Goal: Task Accomplishment & Management: Use online tool/utility

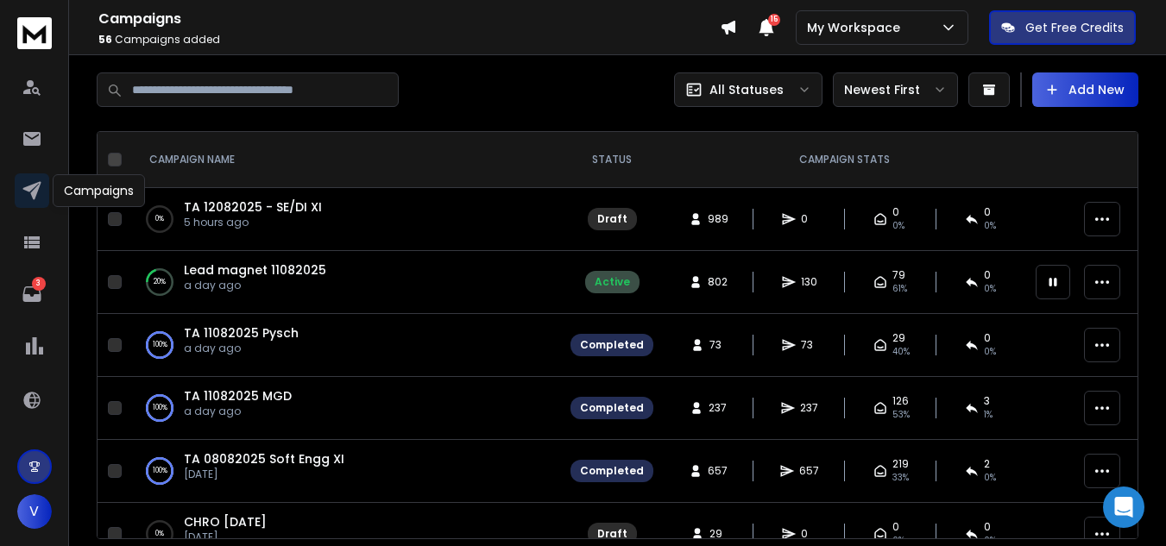
click at [250, 273] on span "Lead magnet 11082025" at bounding box center [255, 270] width 142 height 17
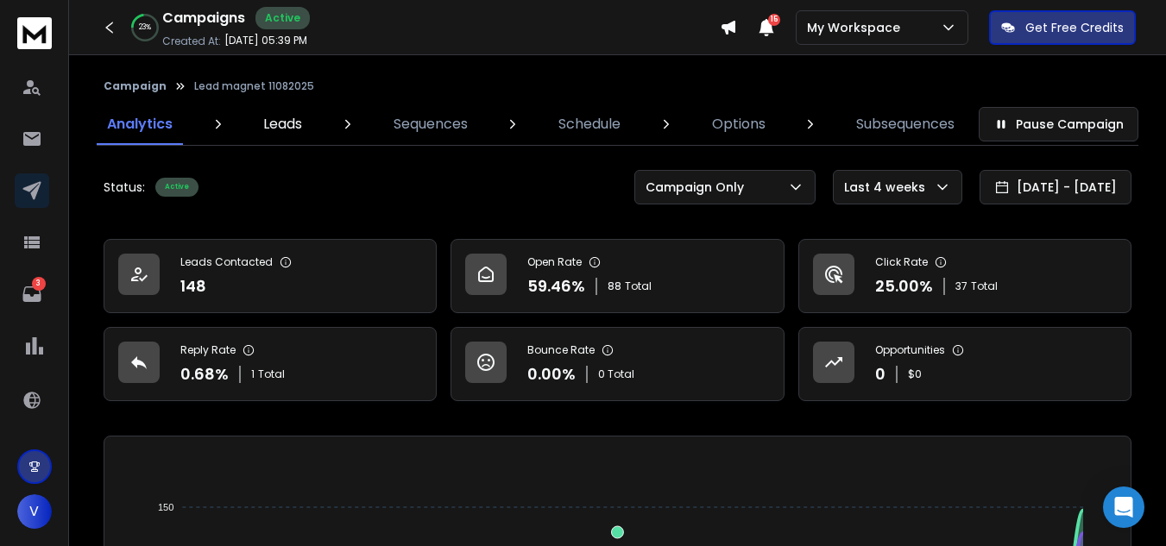
click at [281, 121] on p "Leads" at bounding box center [282, 124] width 39 height 21
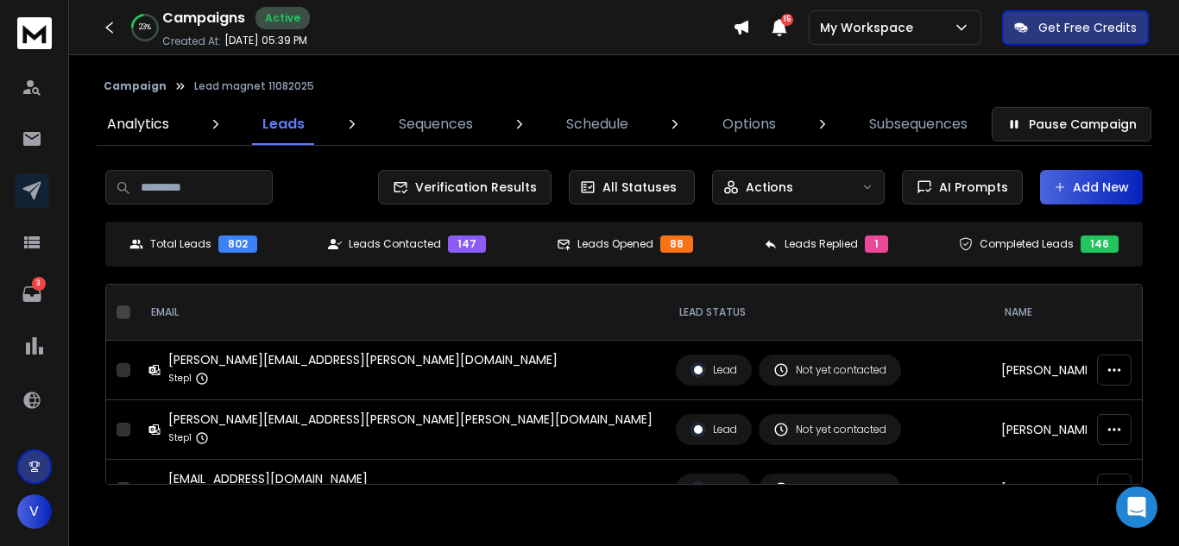
click at [143, 130] on p "Analytics" at bounding box center [138, 124] width 62 height 21
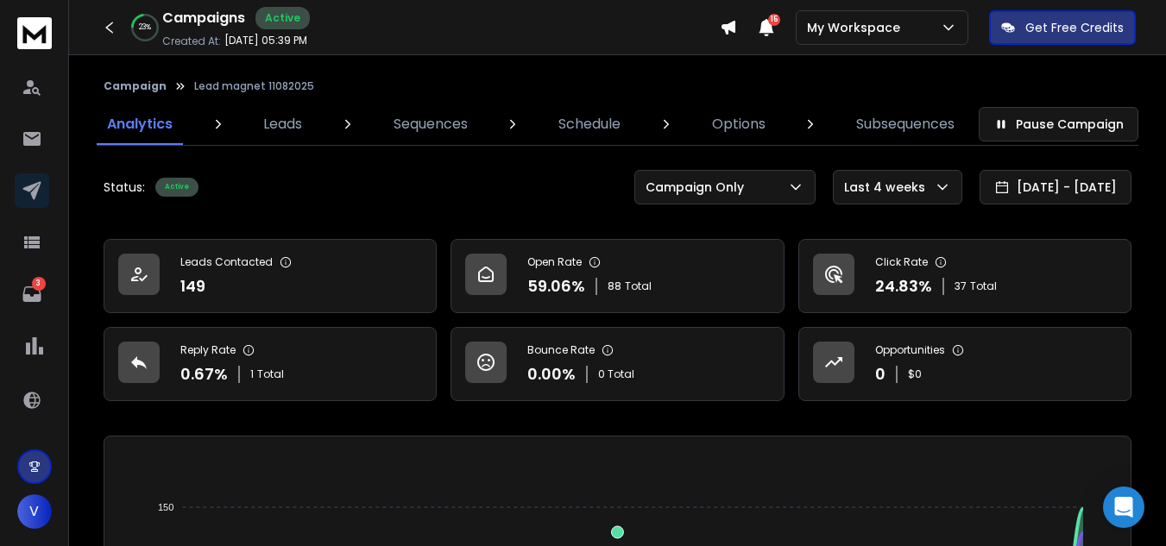
click at [115, 87] on button "Campaign" at bounding box center [135, 86] width 63 height 14
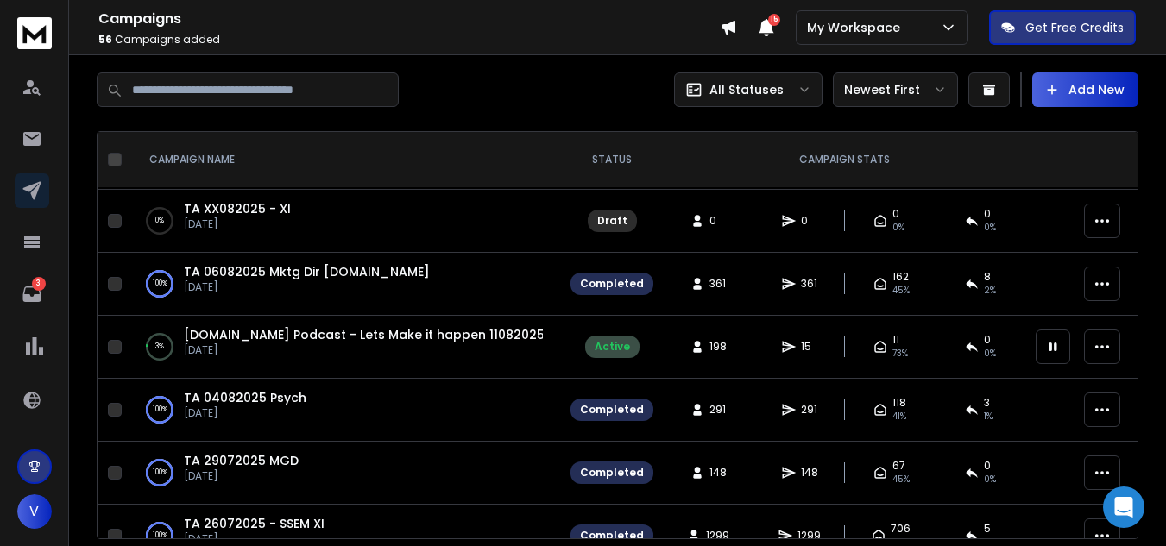
scroll to position [471, 0]
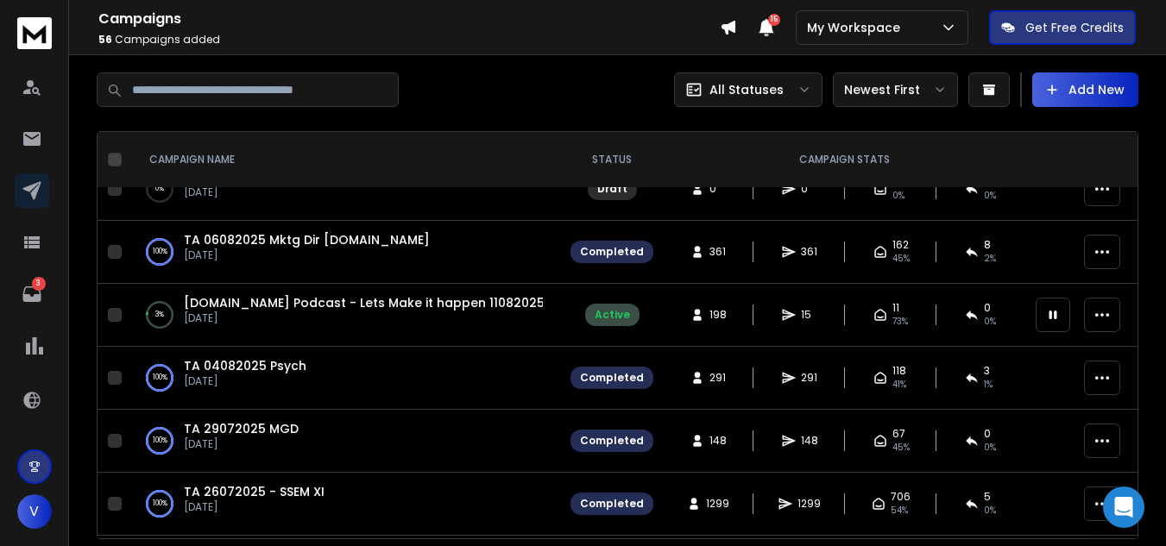
click at [323, 304] on span "[DOMAIN_NAME] Podcast - Lets Make it happen 11082025" at bounding box center [364, 302] width 361 height 17
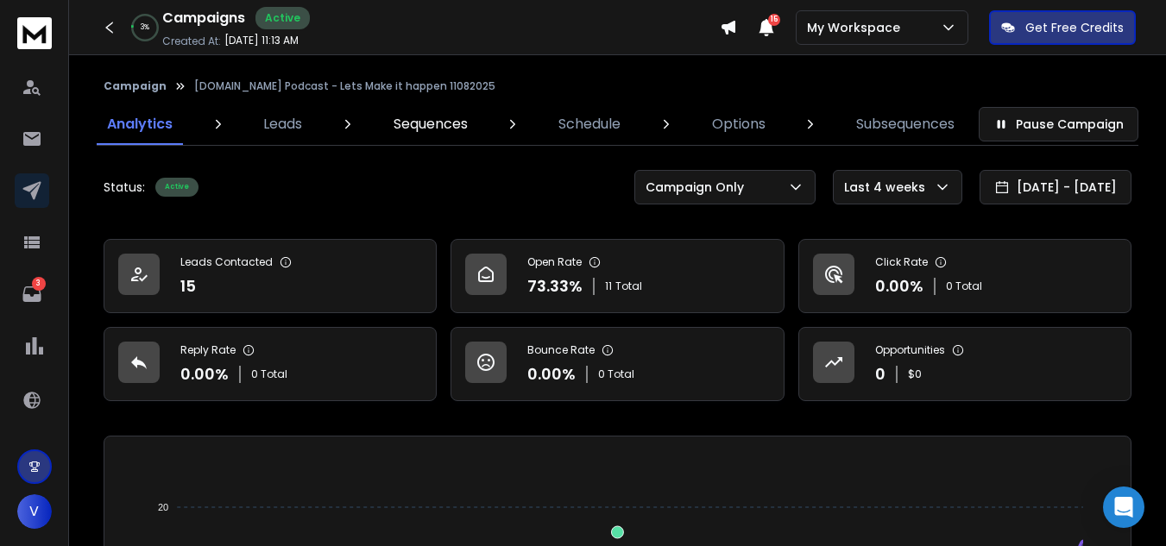
click at [445, 120] on p "Sequences" at bounding box center [431, 124] width 74 height 21
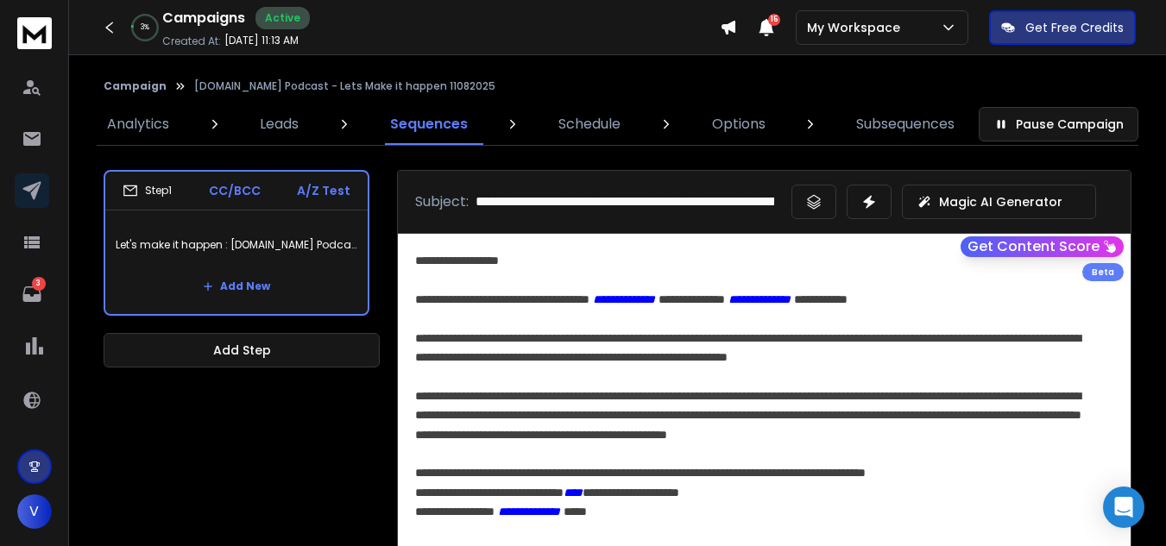
click at [583, 494] on em "****" at bounding box center [573, 493] width 19 height 12
click at [786, 536] on div at bounding box center [764, 530] width 698 height 19
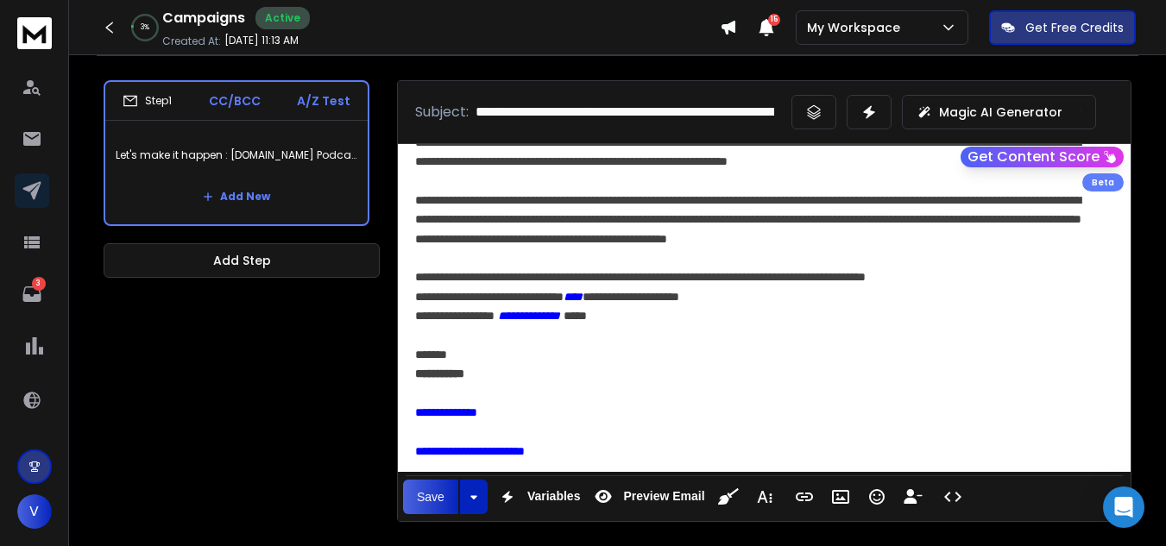
scroll to position [112, 0]
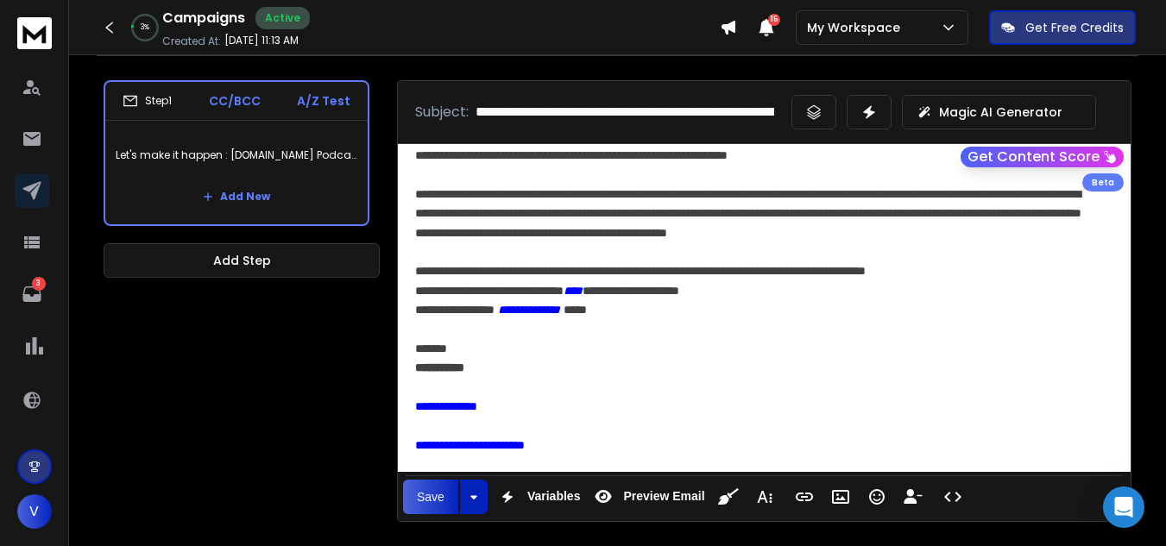
click at [446, 408] on link "**********" at bounding box center [446, 407] width 62 height 12
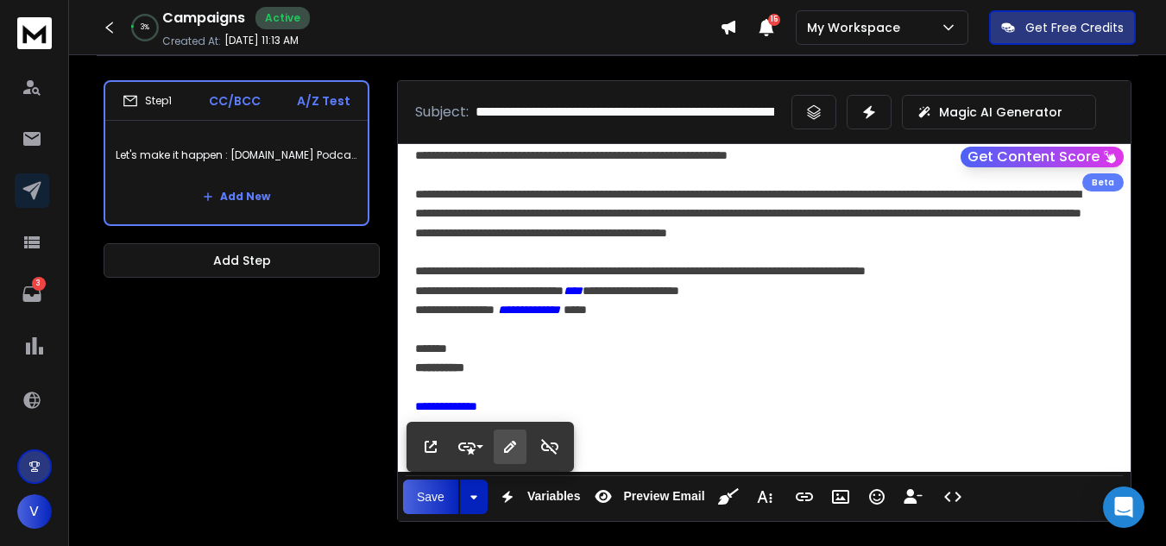
click at [512, 452] on icon "button" at bounding box center [510, 447] width 21 height 21
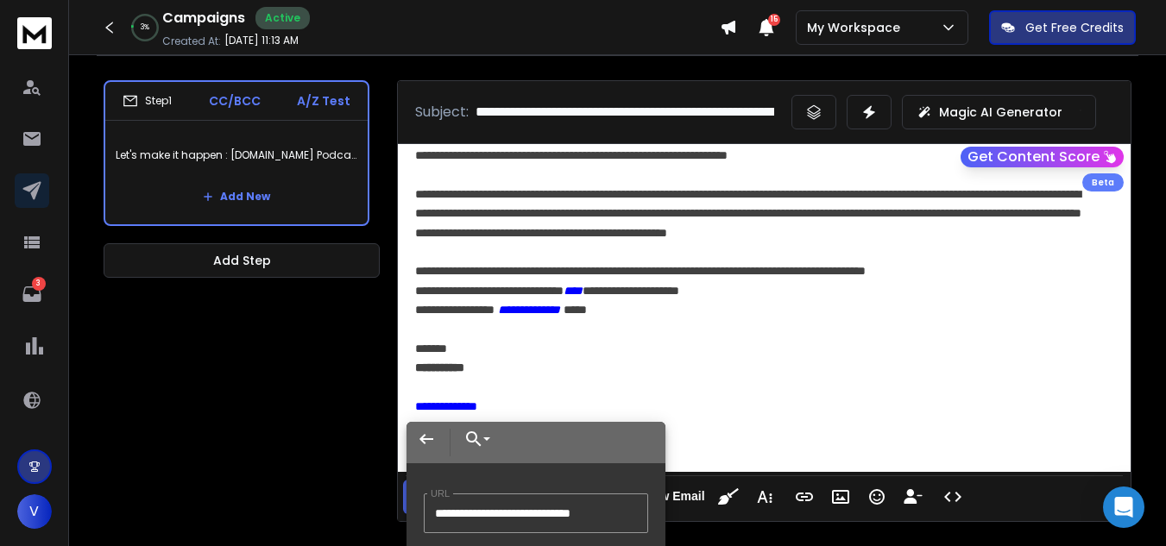
click at [662, 386] on div at bounding box center [764, 387] width 698 height 19
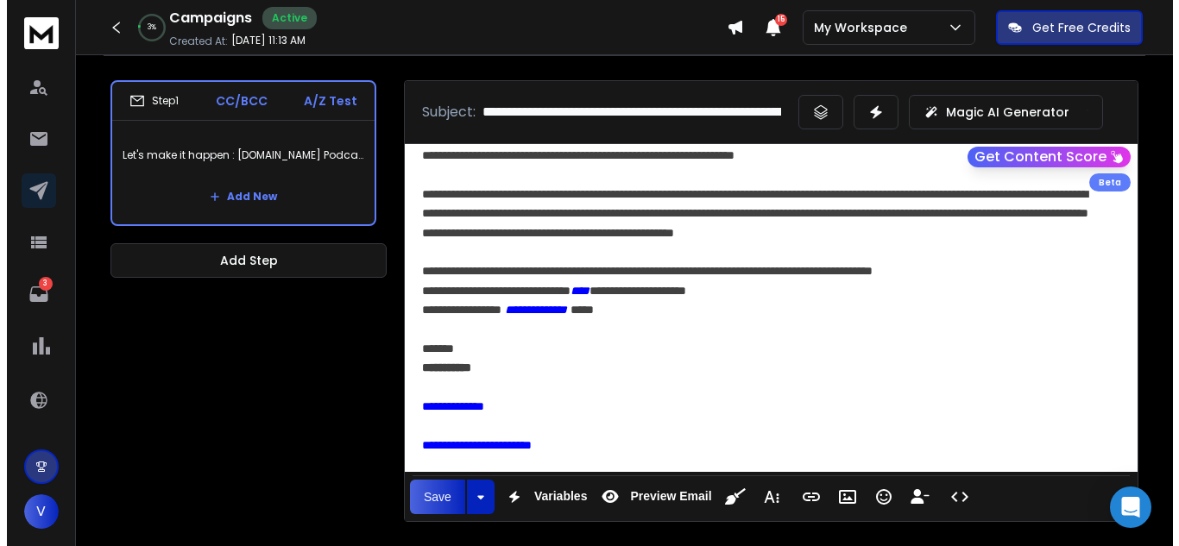
scroll to position [0, 0]
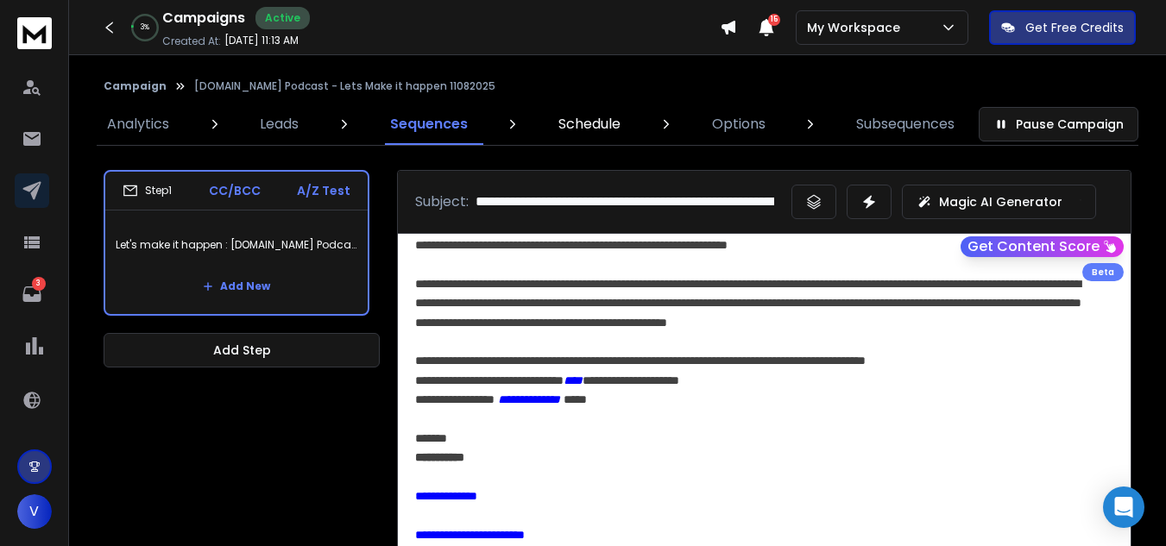
click at [599, 117] on p "Schedule" at bounding box center [590, 124] width 62 height 21
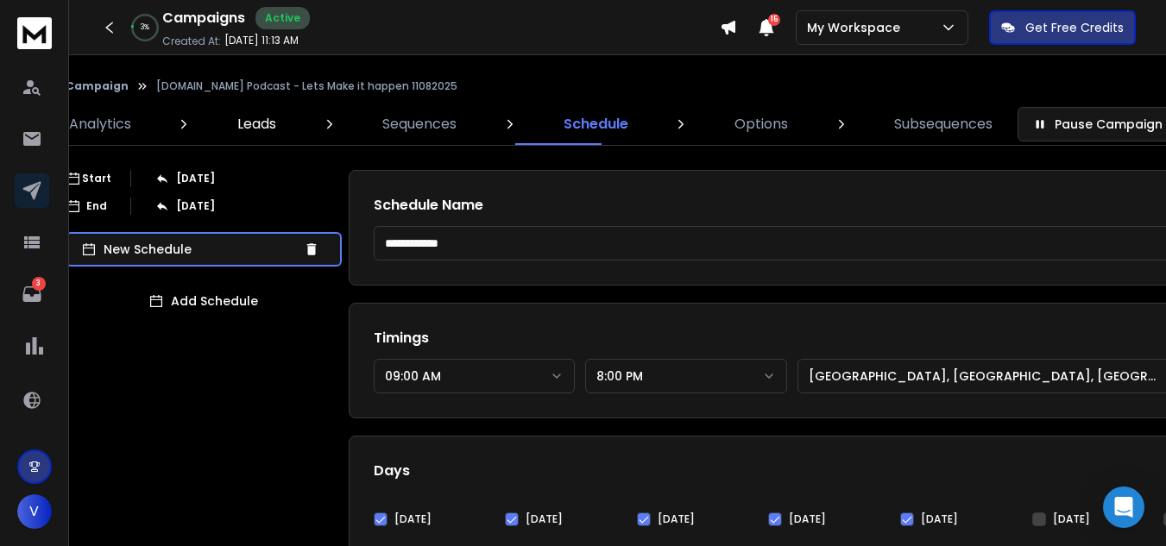
click at [276, 130] on p "Leads" at bounding box center [256, 124] width 39 height 21
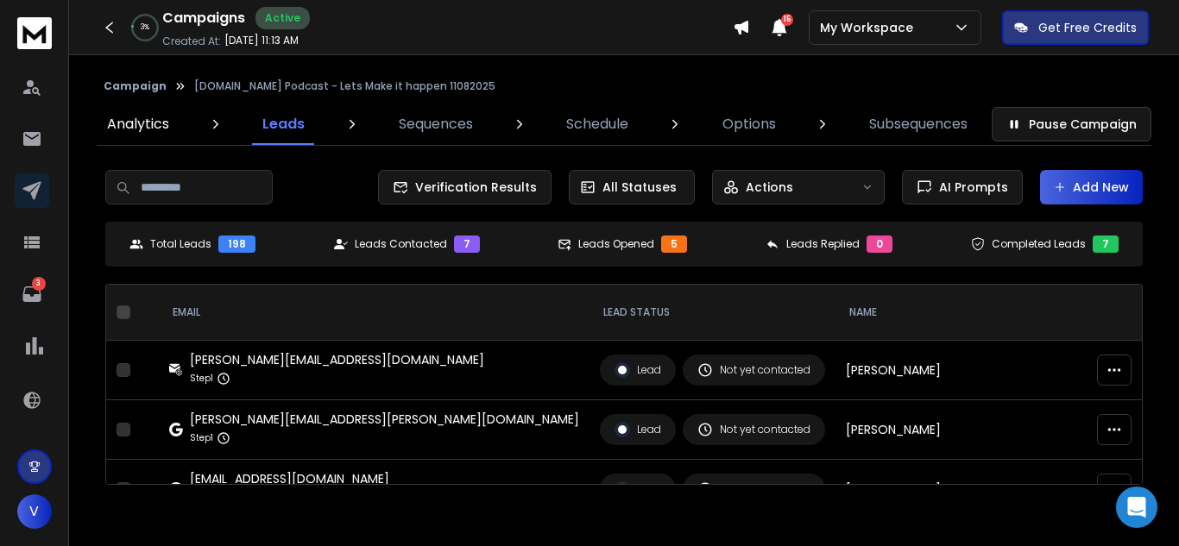
click at [148, 125] on p "Analytics" at bounding box center [138, 124] width 62 height 21
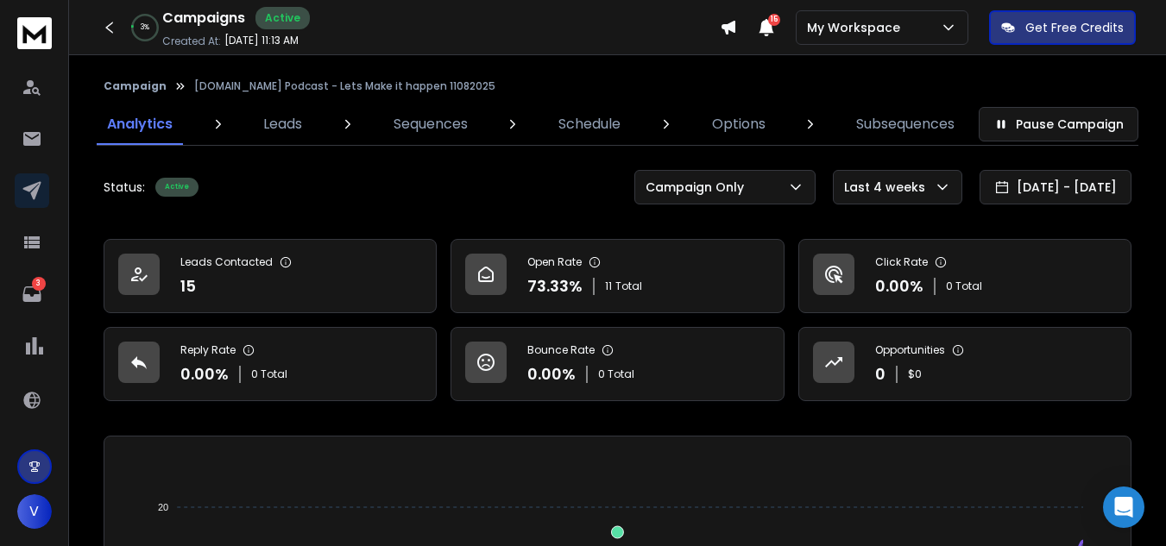
click at [131, 85] on button "Campaign" at bounding box center [135, 86] width 63 height 14
click at [29, 281] on link "3" at bounding box center [32, 294] width 35 height 35
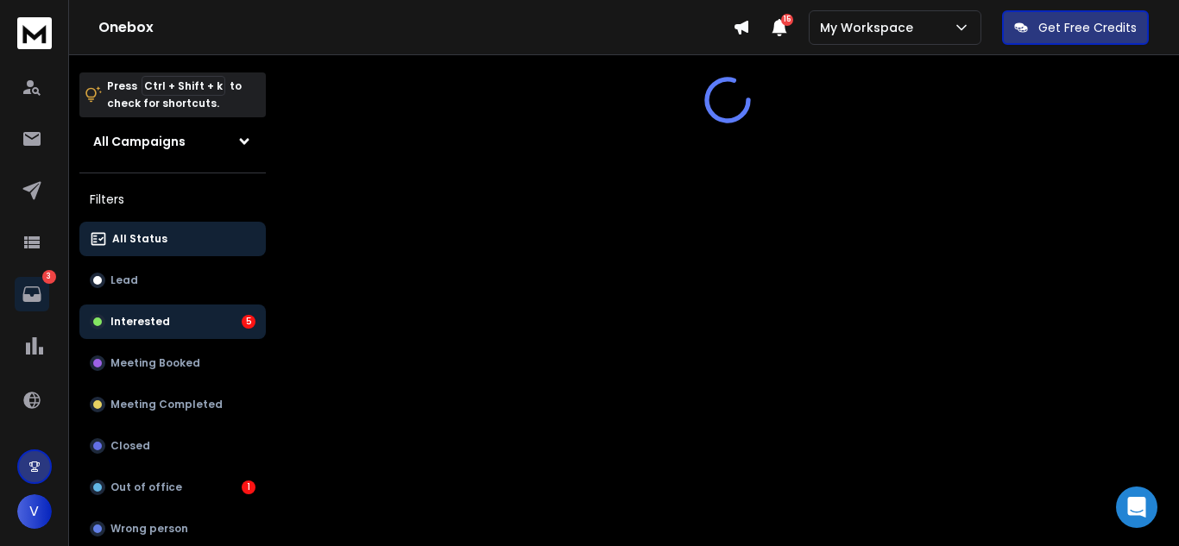
click at [136, 323] on p "Interested" at bounding box center [141, 322] width 60 height 14
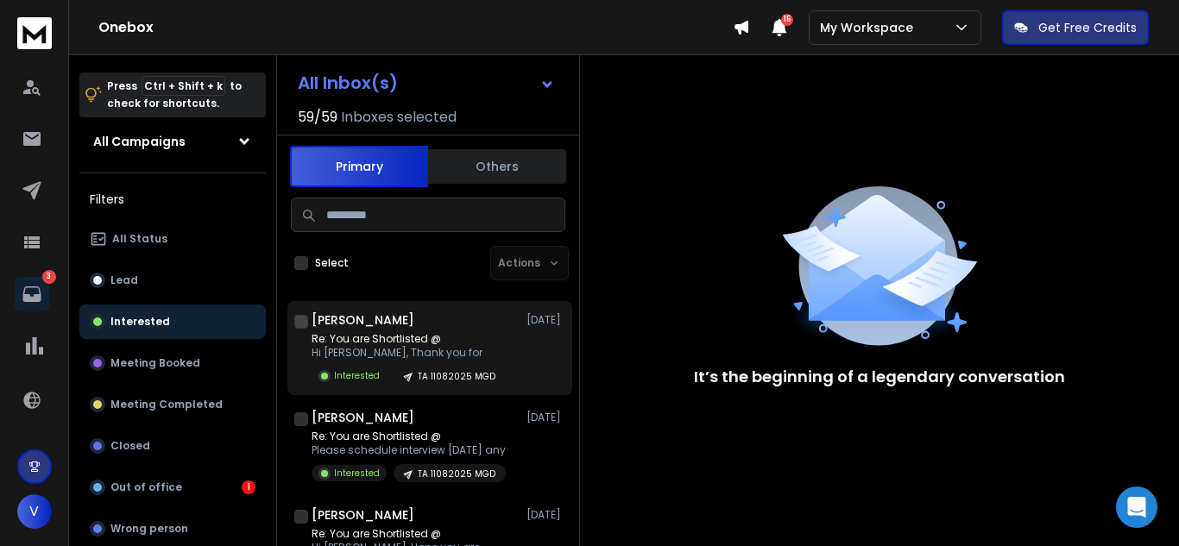
click at [452, 332] on p "Re: You are Shortlisted @" at bounding box center [409, 339] width 194 height 14
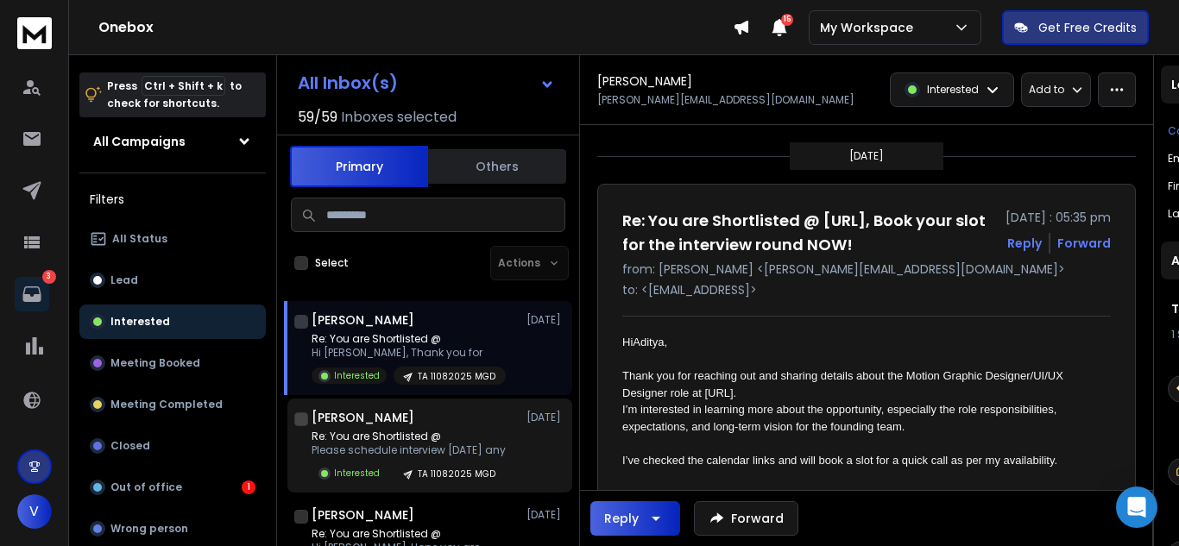
click at [422, 433] on p "Re: You are Shortlisted @" at bounding box center [409, 437] width 194 height 14
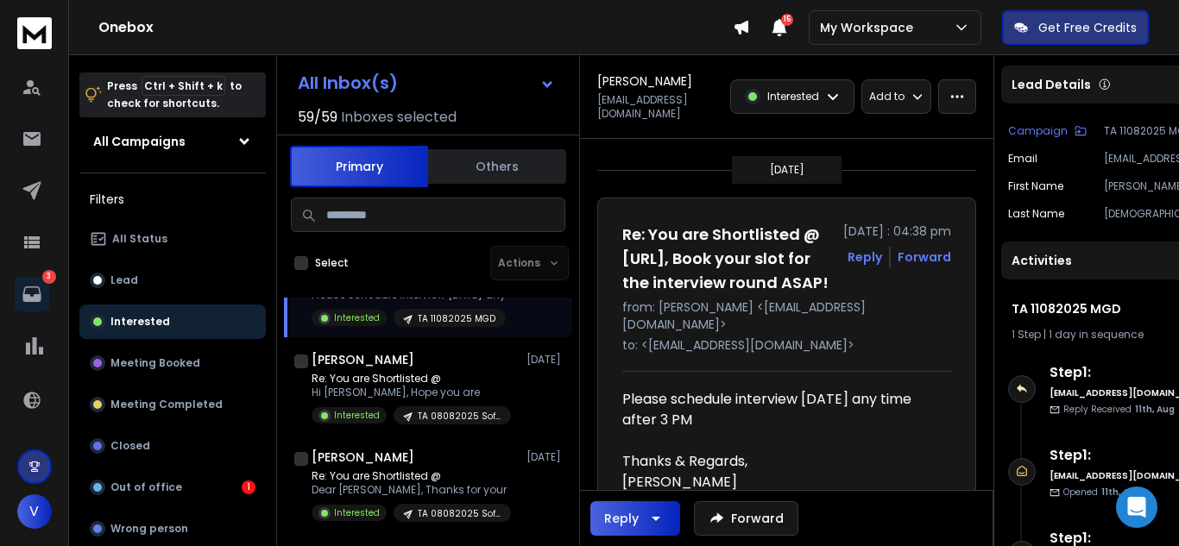
scroll to position [169, 0]
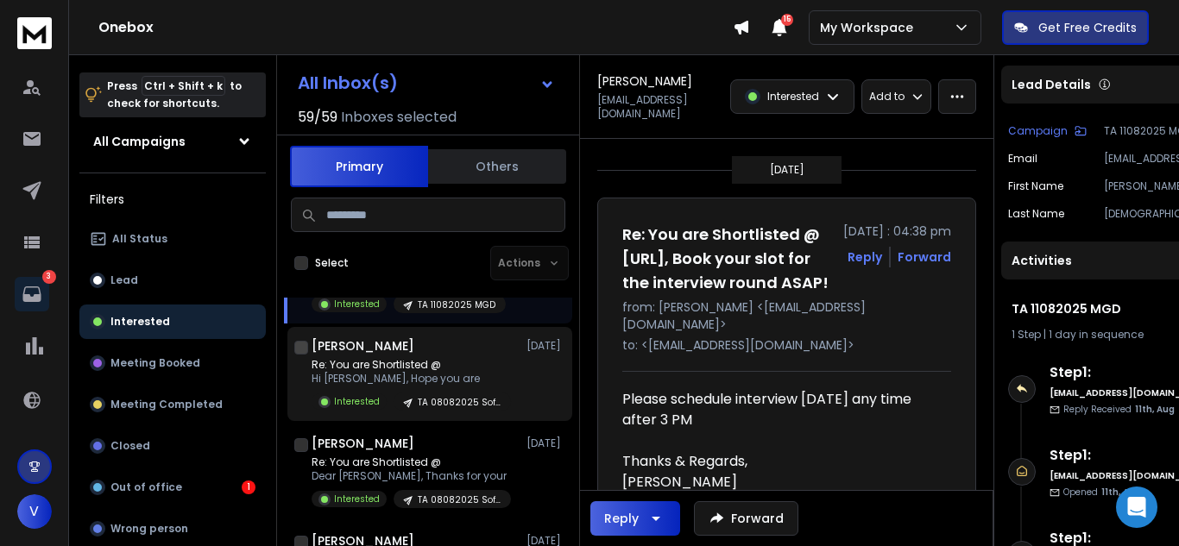
click at [457, 363] on p "Re: You are Shortlisted @" at bounding box center [411, 365] width 199 height 14
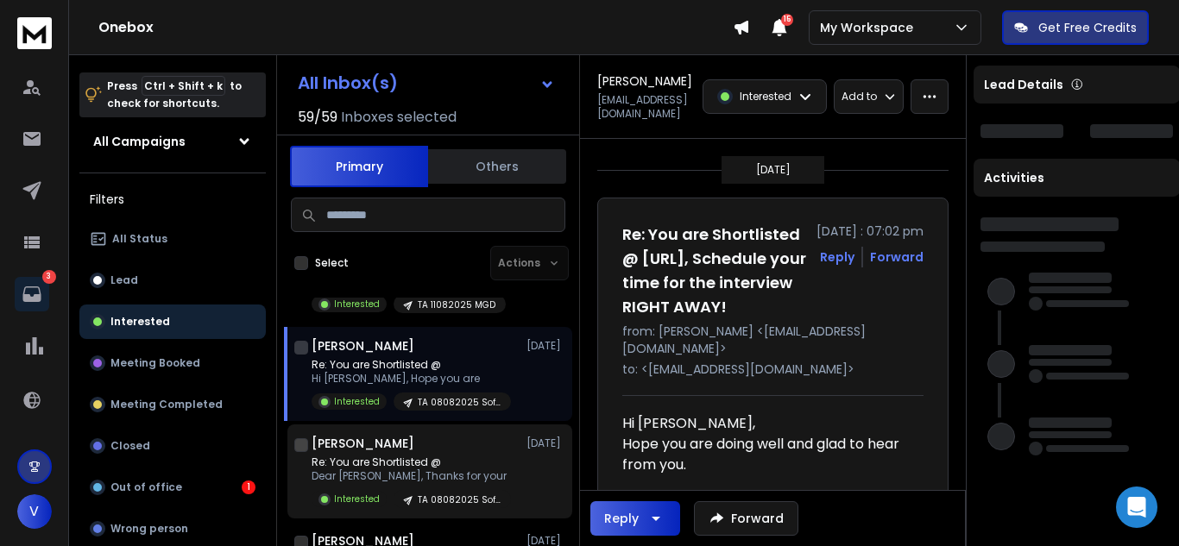
click at [444, 457] on p "Re: You are Shortlisted @" at bounding box center [411, 463] width 199 height 14
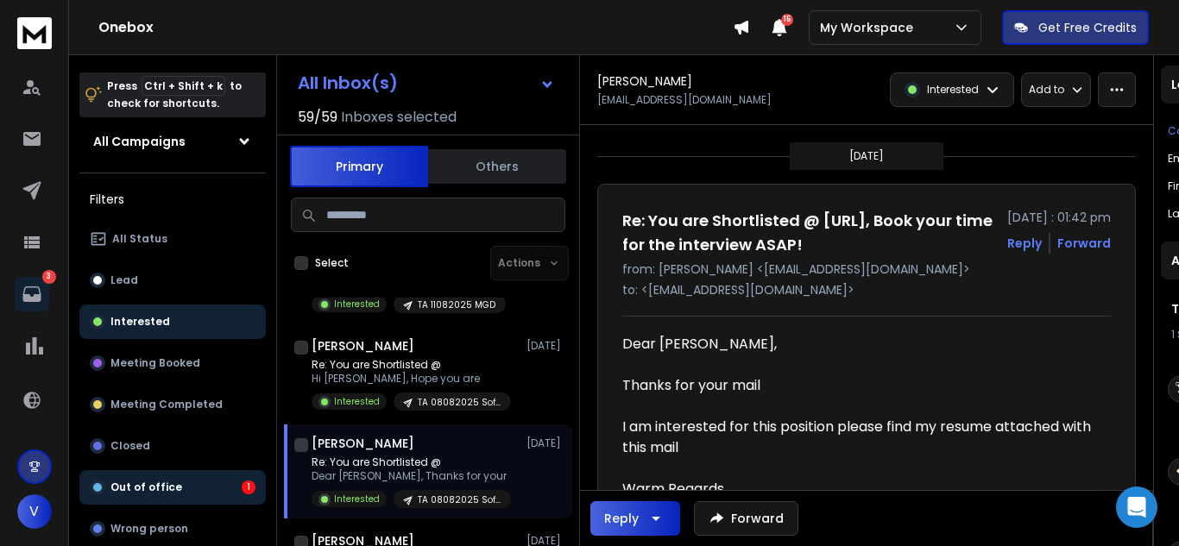
click at [156, 482] on p "Out of office" at bounding box center [147, 488] width 72 height 14
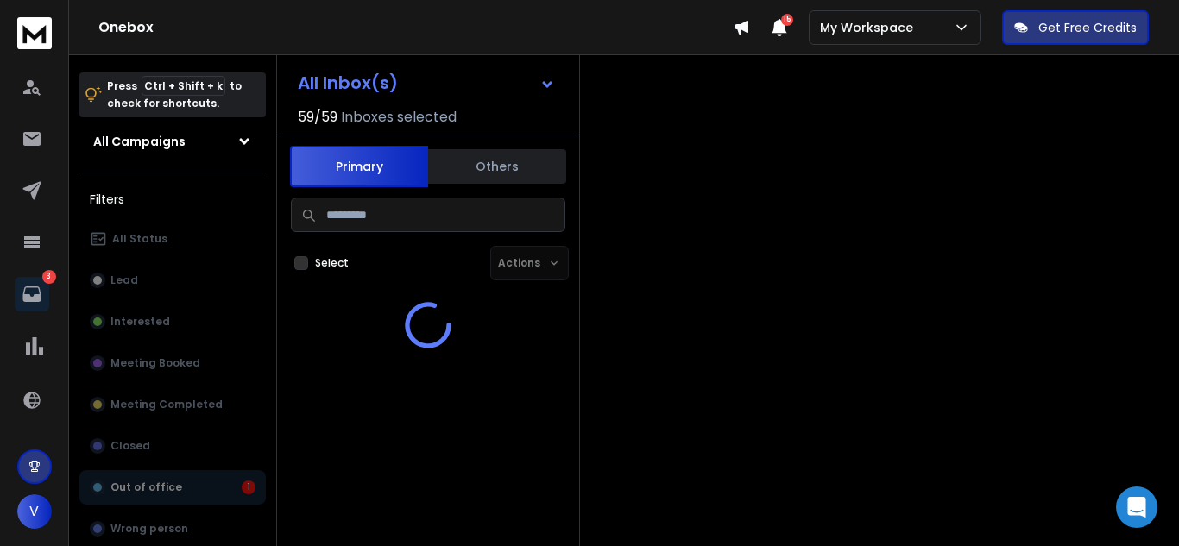
scroll to position [0, 0]
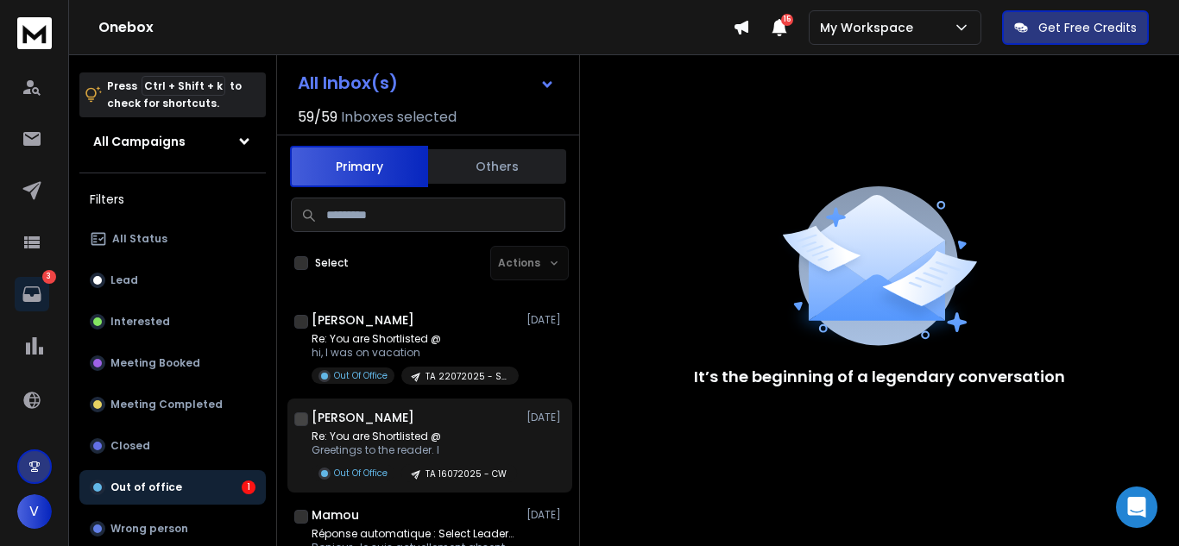
click at [444, 436] on p "Re: You are Shortlisted @" at bounding box center [414, 437] width 205 height 14
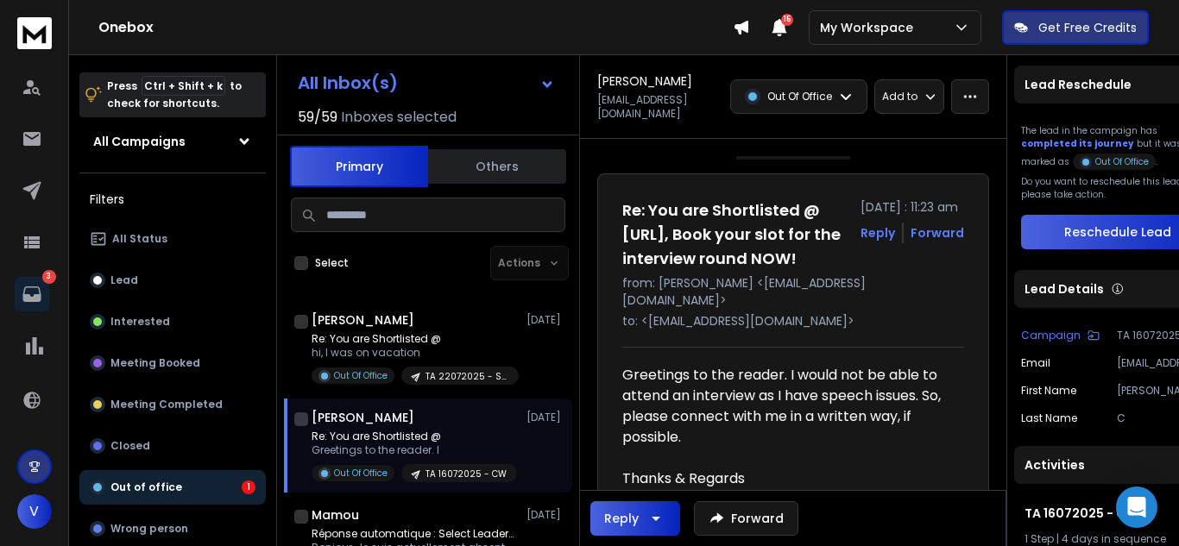
scroll to position [16, 0]
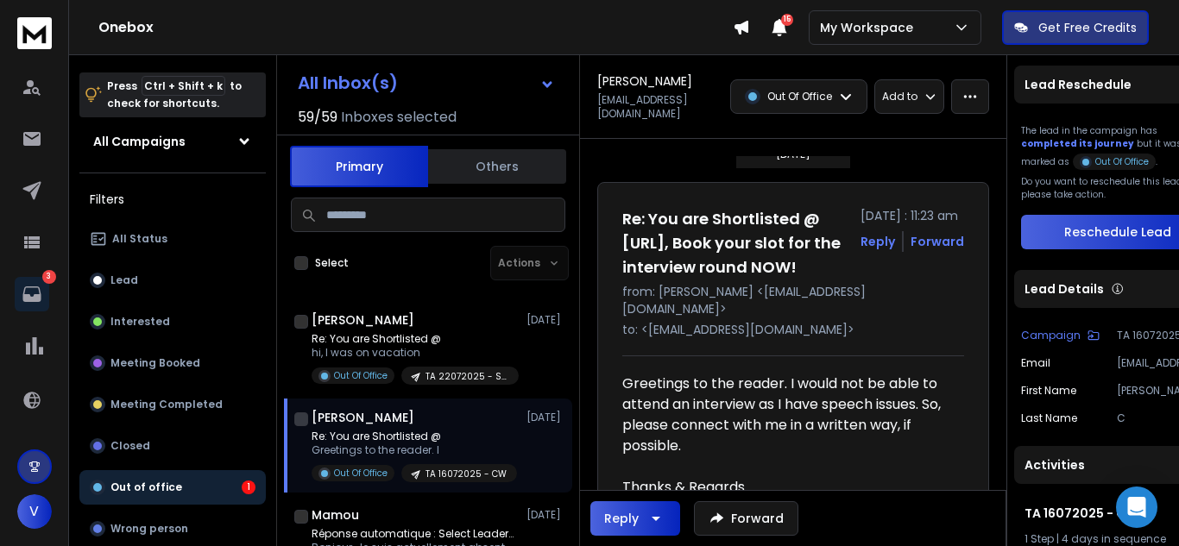
drag, startPoint x: 626, startPoint y: 449, endPoint x: 763, endPoint y: 459, distance: 137.7
click at [763, 498] on div "[PERSON_NAME]." at bounding box center [786, 508] width 328 height 21
copy div "[PERSON_NAME]"
